Goal: Task Accomplishment & Management: Manage account settings

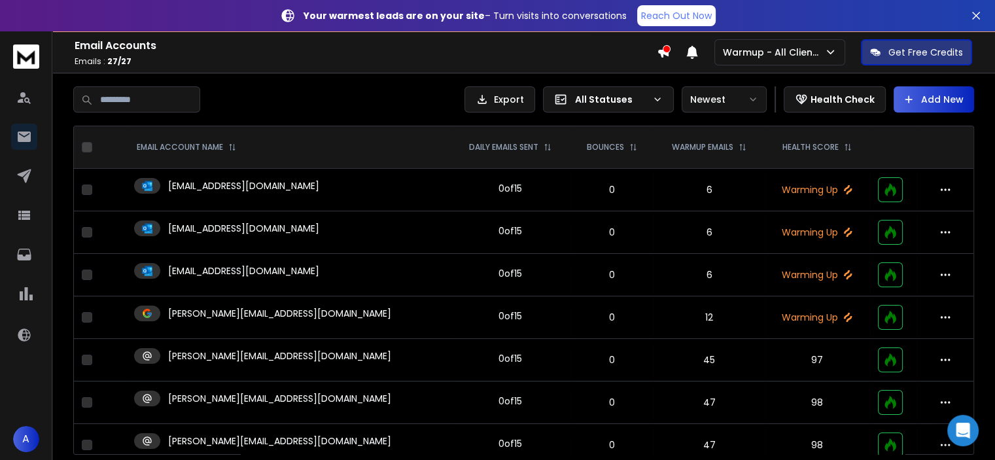
click at [450, 324] on td "0 of 15" at bounding box center [510, 313] width 120 height 34
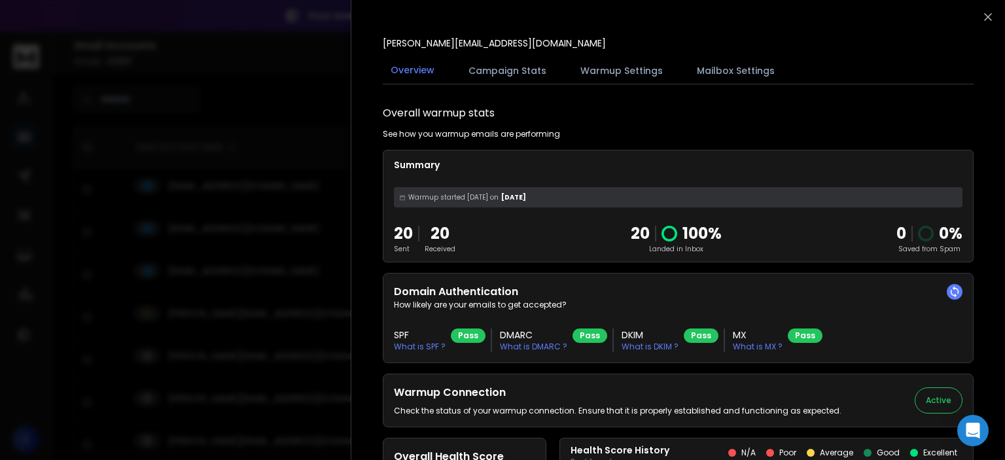
click at [492, 65] on button "Campaign Stats" at bounding box center [508, 70] width 94 height 29
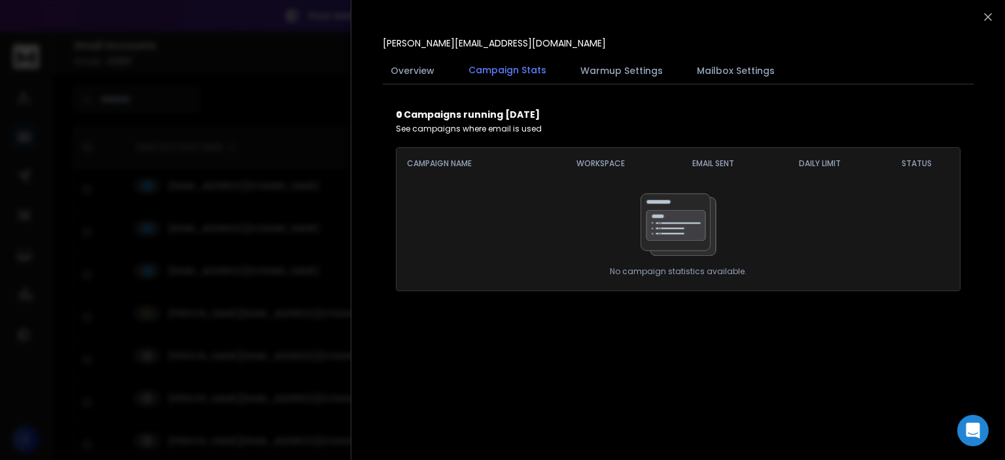
click at [603, 63] on button "Warmup Settings" at bounding box center [622, 70] width 98 height 29
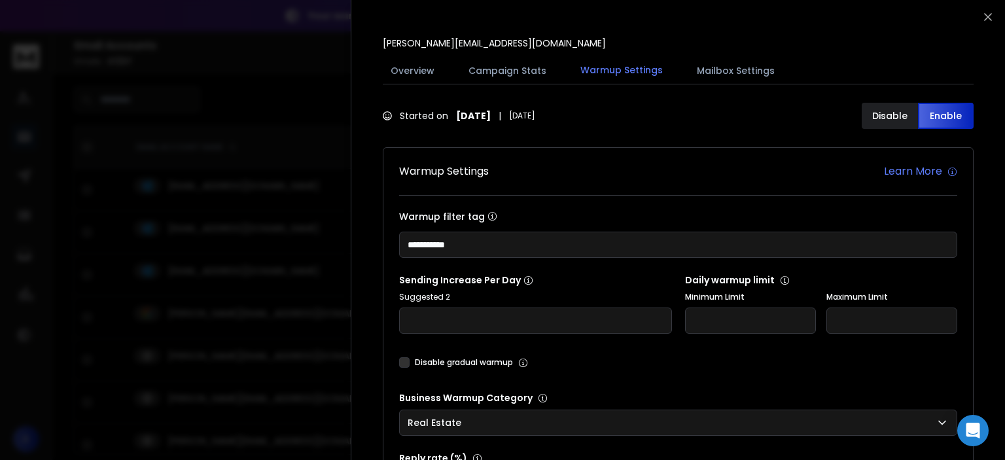
click at [703, 61] on button "Mailbox Settings" at bounding box center [736, 70] width 94 height 29
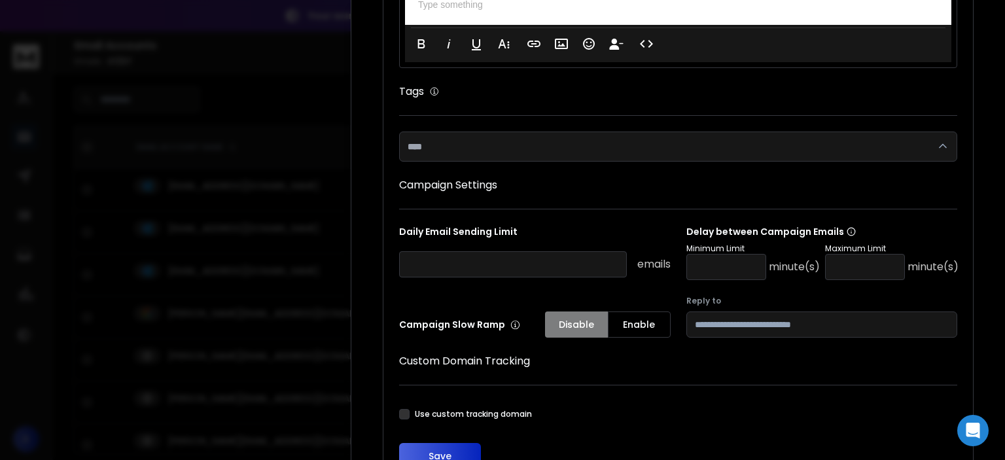
scroll to position [323, 0]
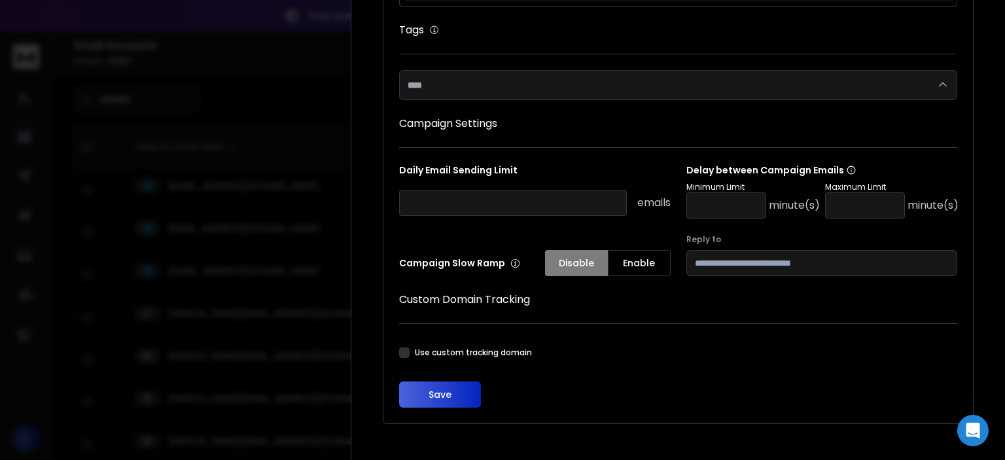
click at [406, 353] on button "Reply to" at bounding box center [404, 353] width 10 height 10
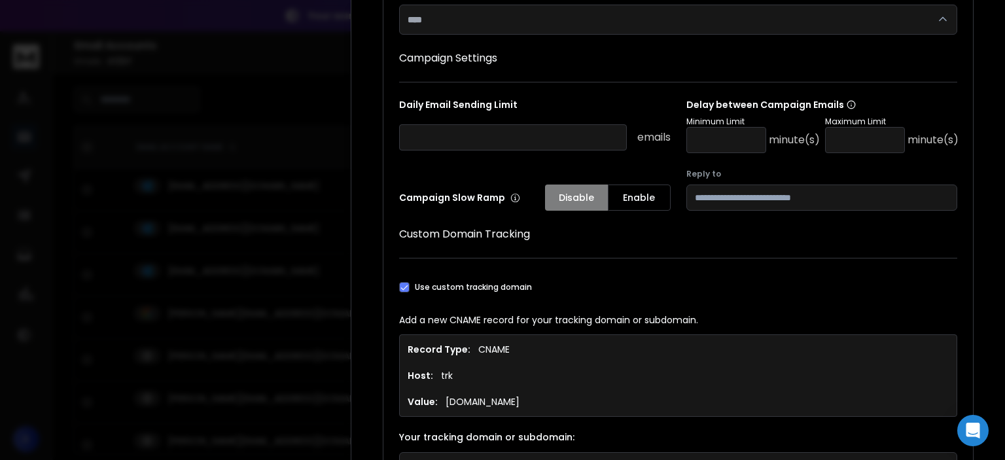
scroll to position [454, 0]
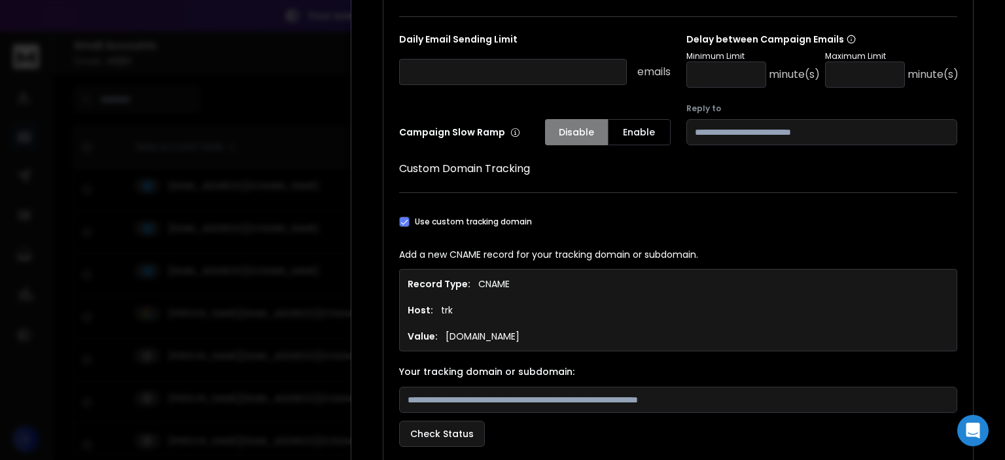
click at [403, 221] on button "Reply to" at bounding box center [404, 222] width 10 height 10
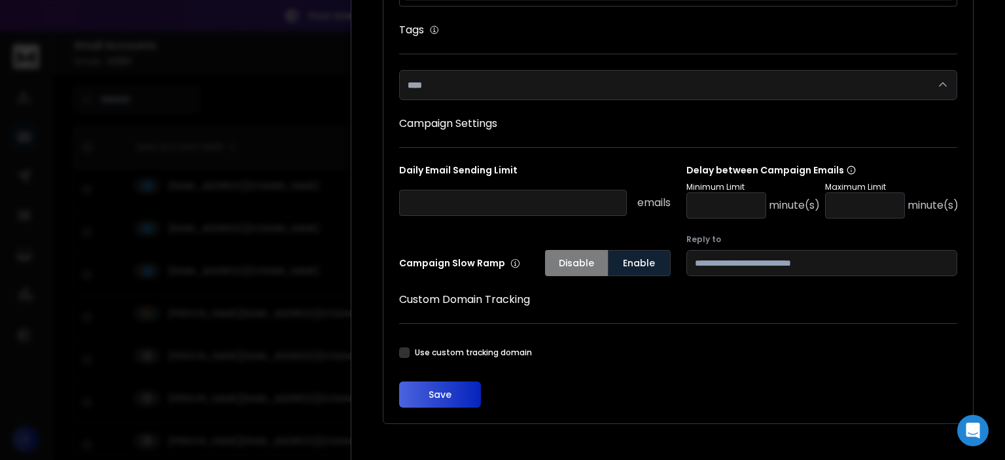
click at [637, 268] on button "Enable" at bounding box center [639, 263] width 63 height 26
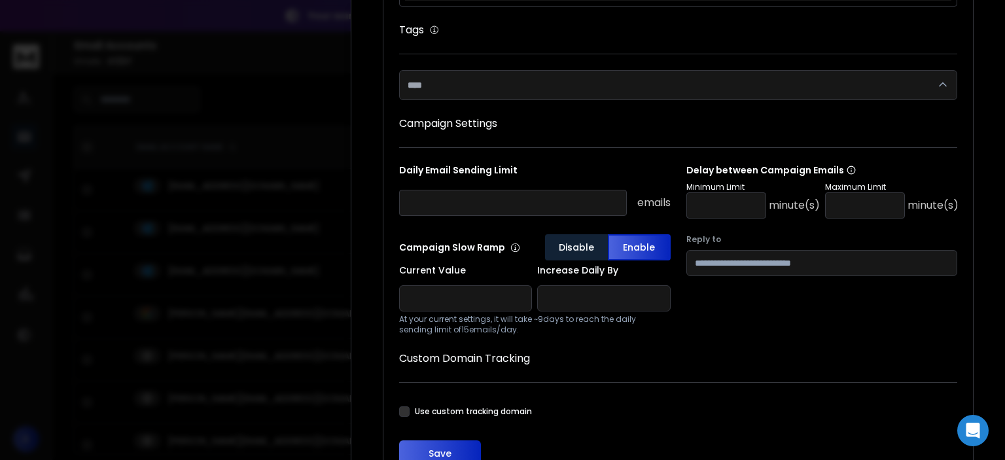
click at [563, 253] on button "Disable" at bounding box center [576, 247] width 63 height 26
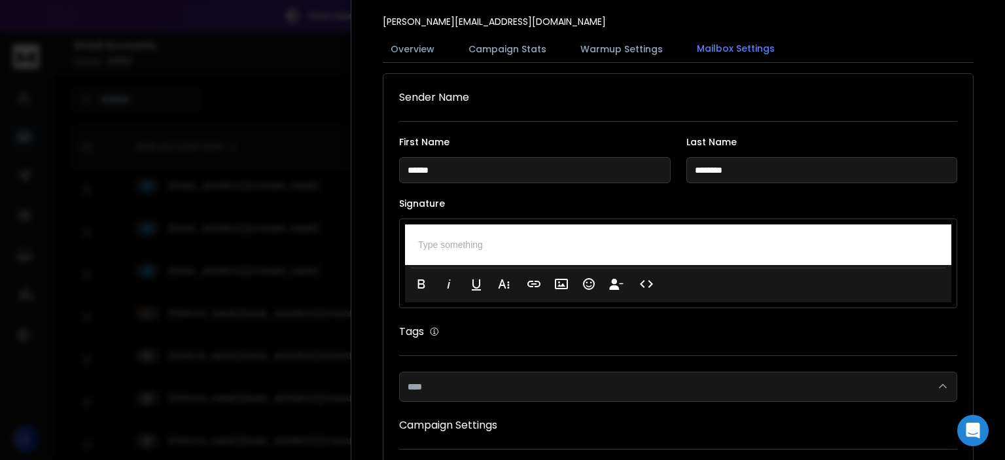
scroll to position [0, 0]
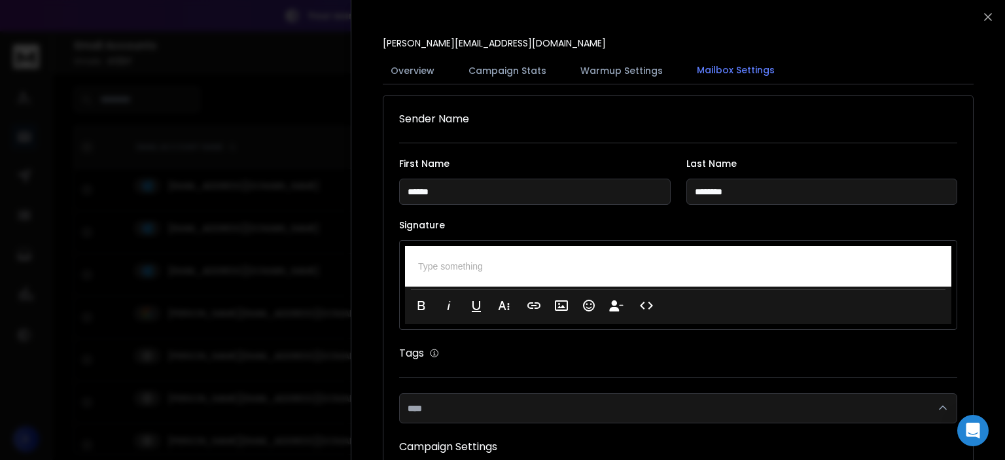
click at [403, 62] on button "Overview" at bounding box center [413, 70] width 60 height 29
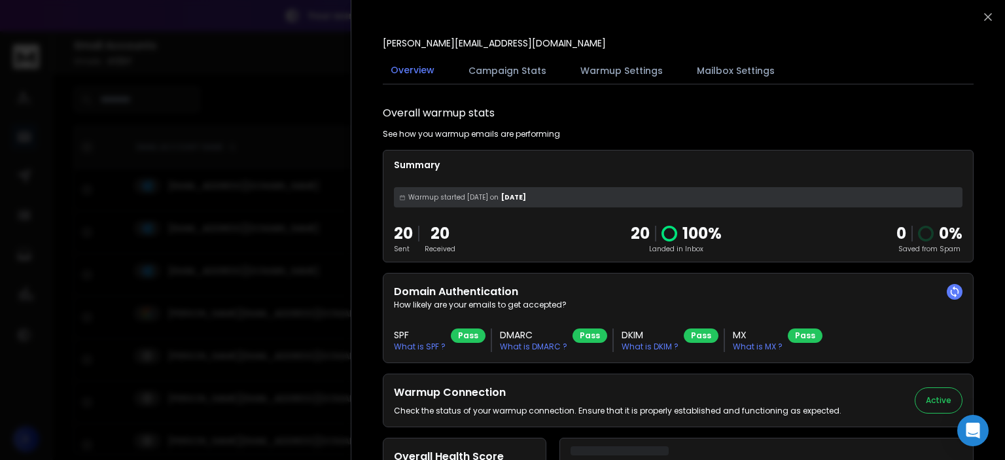
click at [223, 198] on div at bounding box center [502, 230] width 1005 height 460
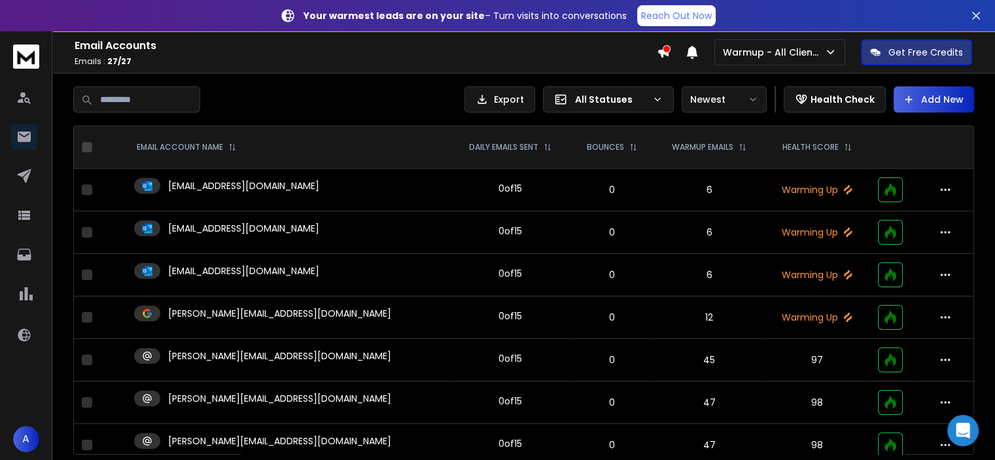
click at [258, 266] on p "[EMAIL_ADDRESS][DOMAIN_NAME]" at bounding box center [243, 270] width 151 height 13
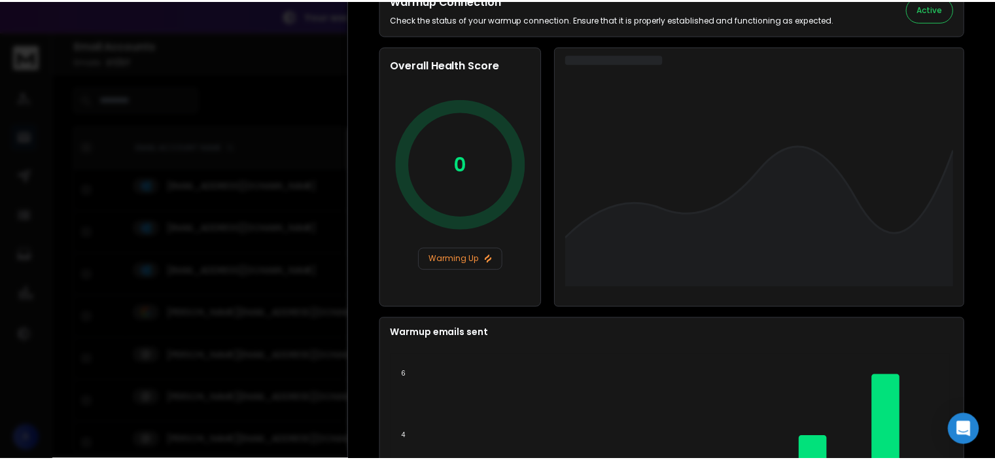
scroll to position [393, 0]
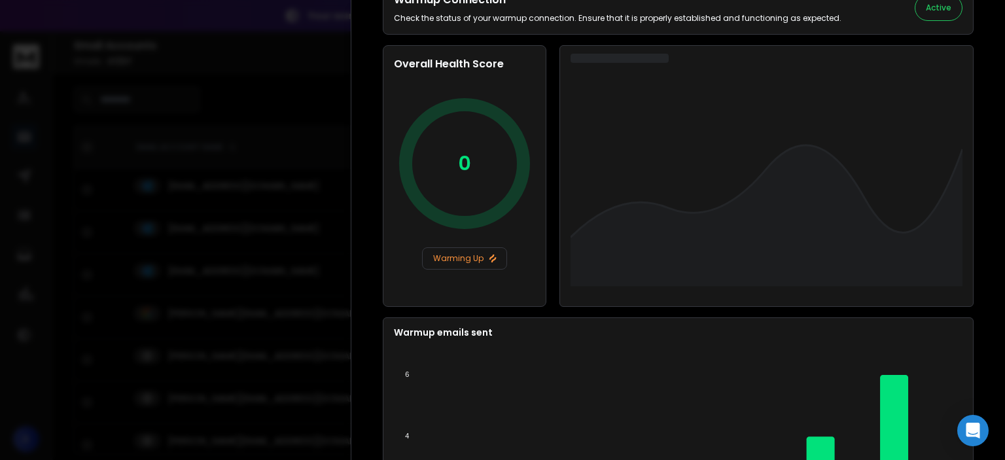
click at [199, 175] on div at bounding box center [502, 230] width 1005 height 460
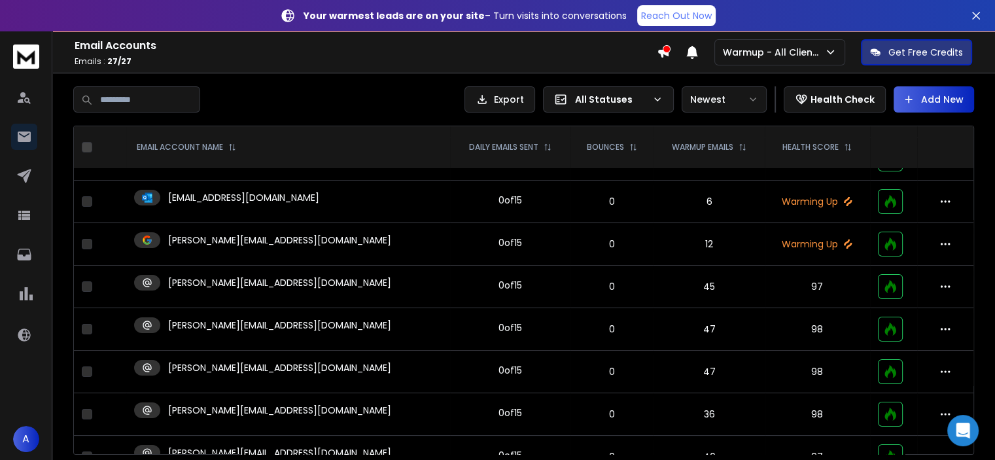
scroll to position [0, 0]
